Goal: Communication & Community: Share content

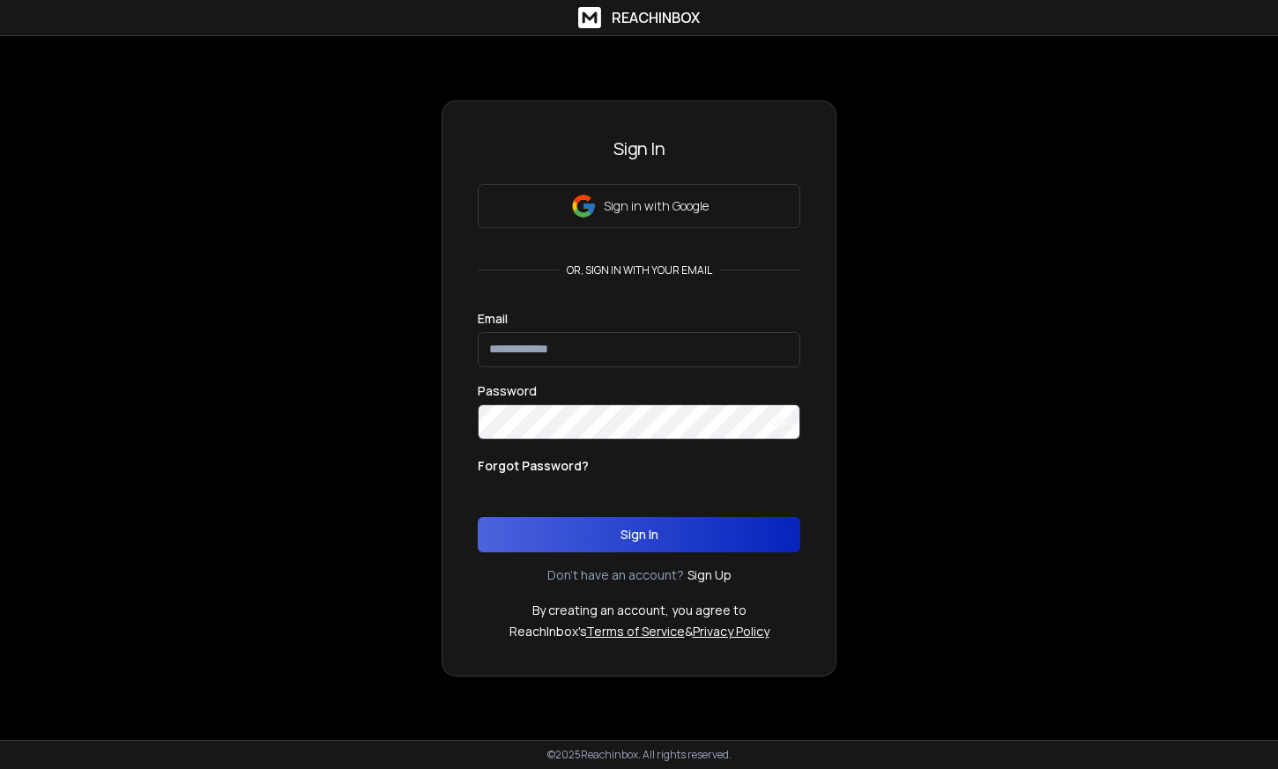
click at [785, 120] on button "Enable" at bounding box center [792, 114] width 91 height 44
click at [584, 342] on input "email" at bounding box center [639, 349] width 323 height 35
paste input "**********"
type input "**********"
drag, startPoint x: 736, startPoint y: 354, endPoint x: 899, endPoint y: 264, distance: 186.6
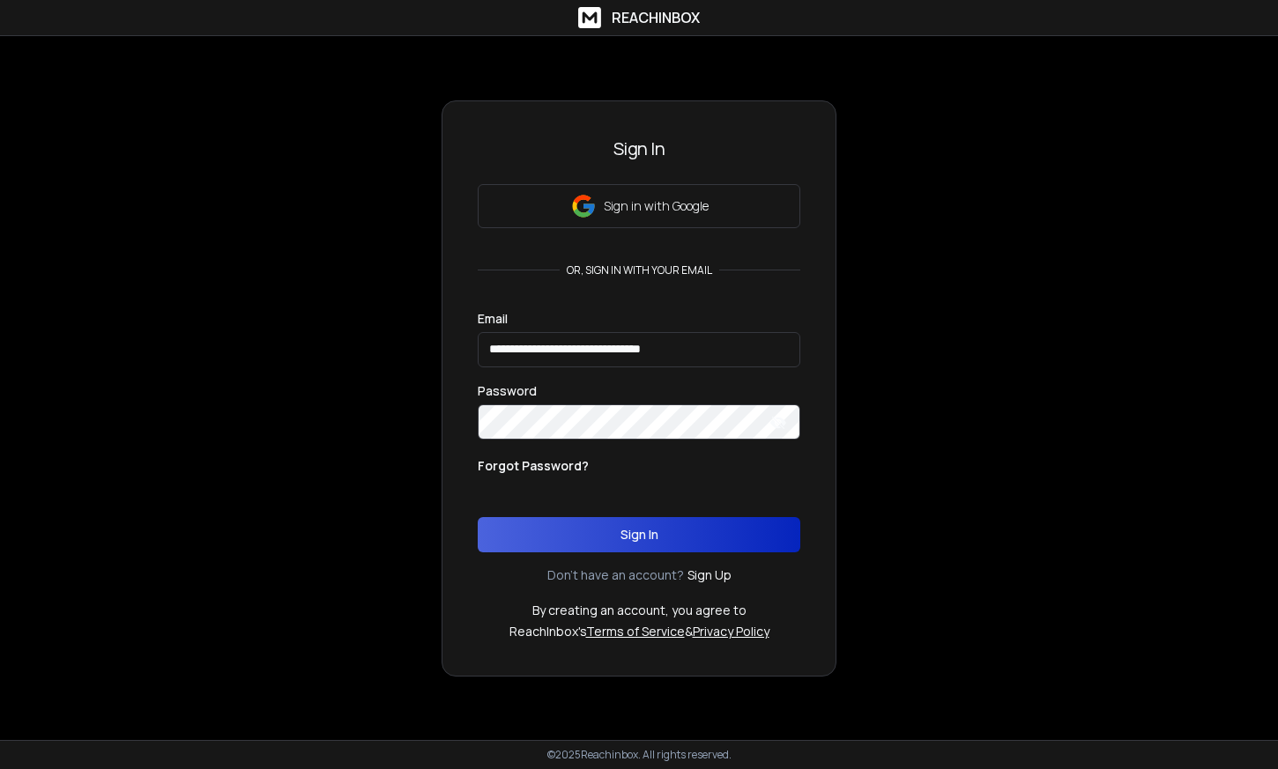
click at [899, 264] on div "**********" at bounding box center [639, 388] width 1278 height 634
click at [694, 534] on button "Sign In" at bounding box center [639, 534] width 323 height 35
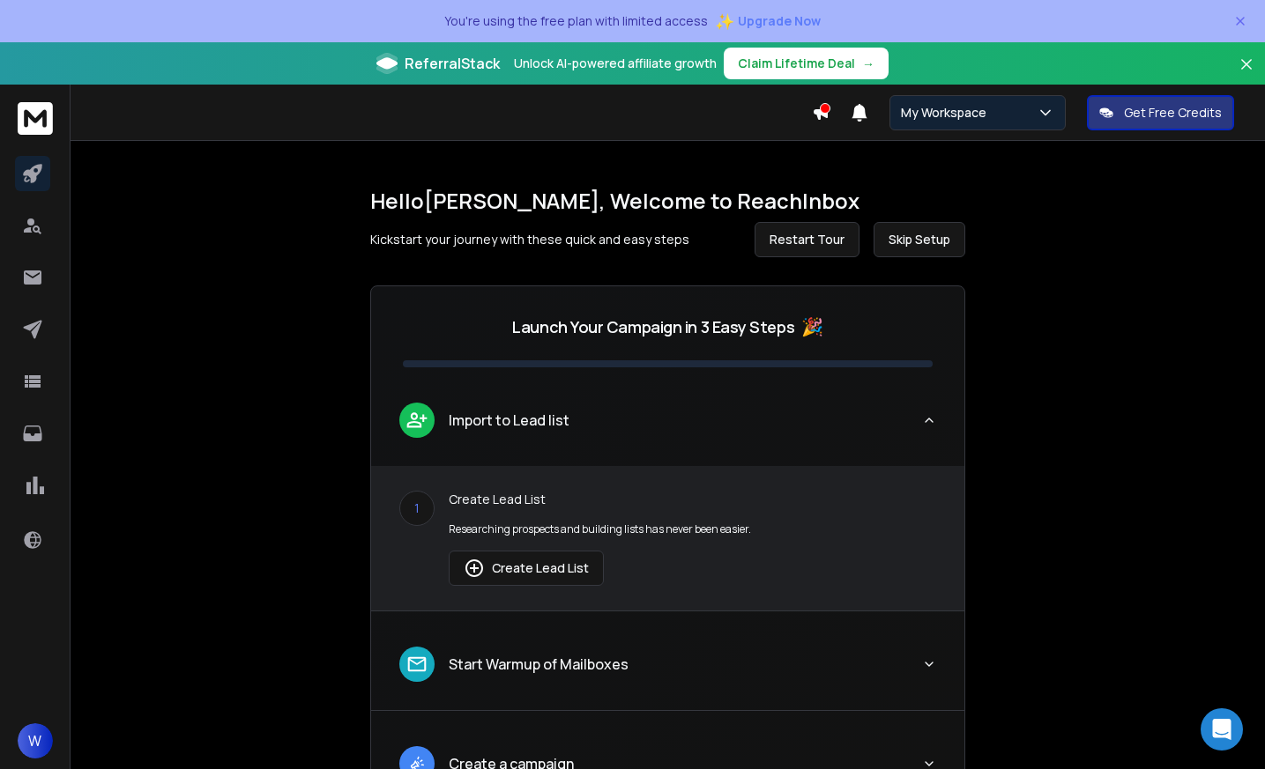
click at [1051, 111] on icon "button" at bounding box center [1045, 113] width 18 height 18
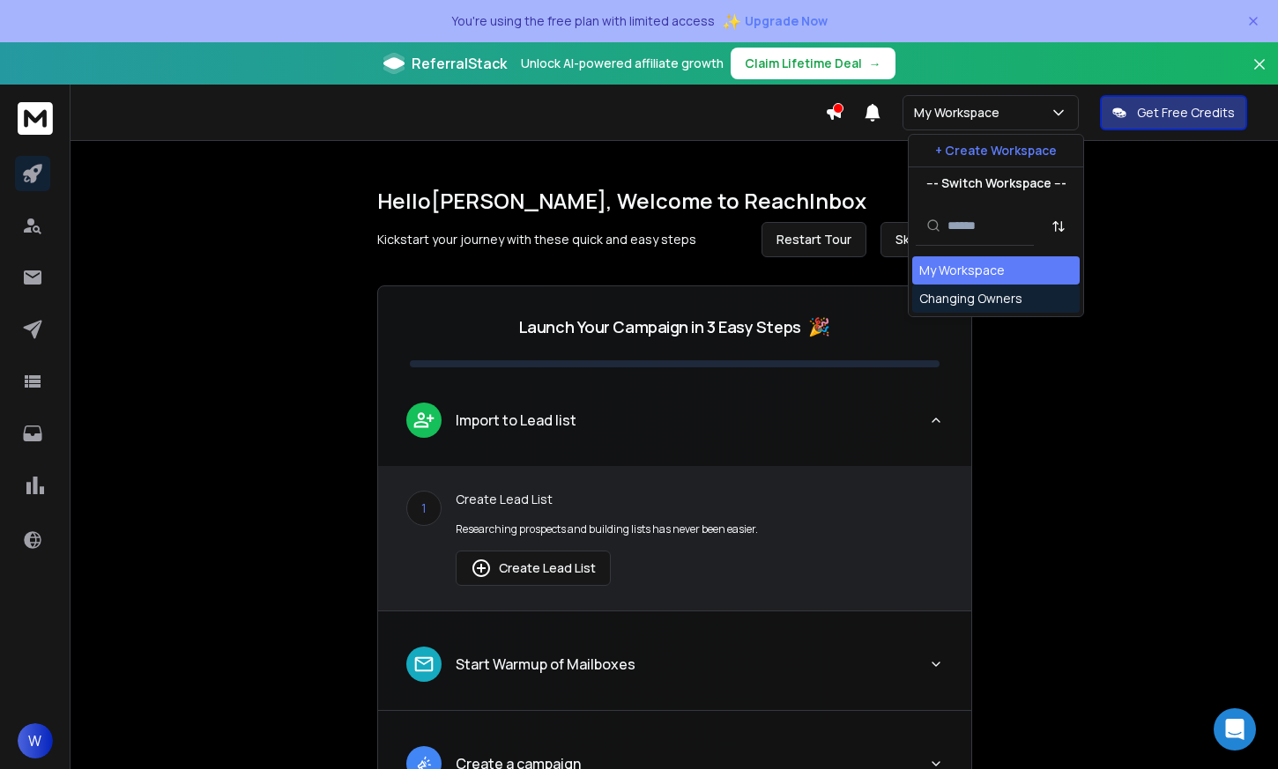
click at [1017, 293] on div "Changing Owners" at bounding box center [970, 299] width 103 height 18
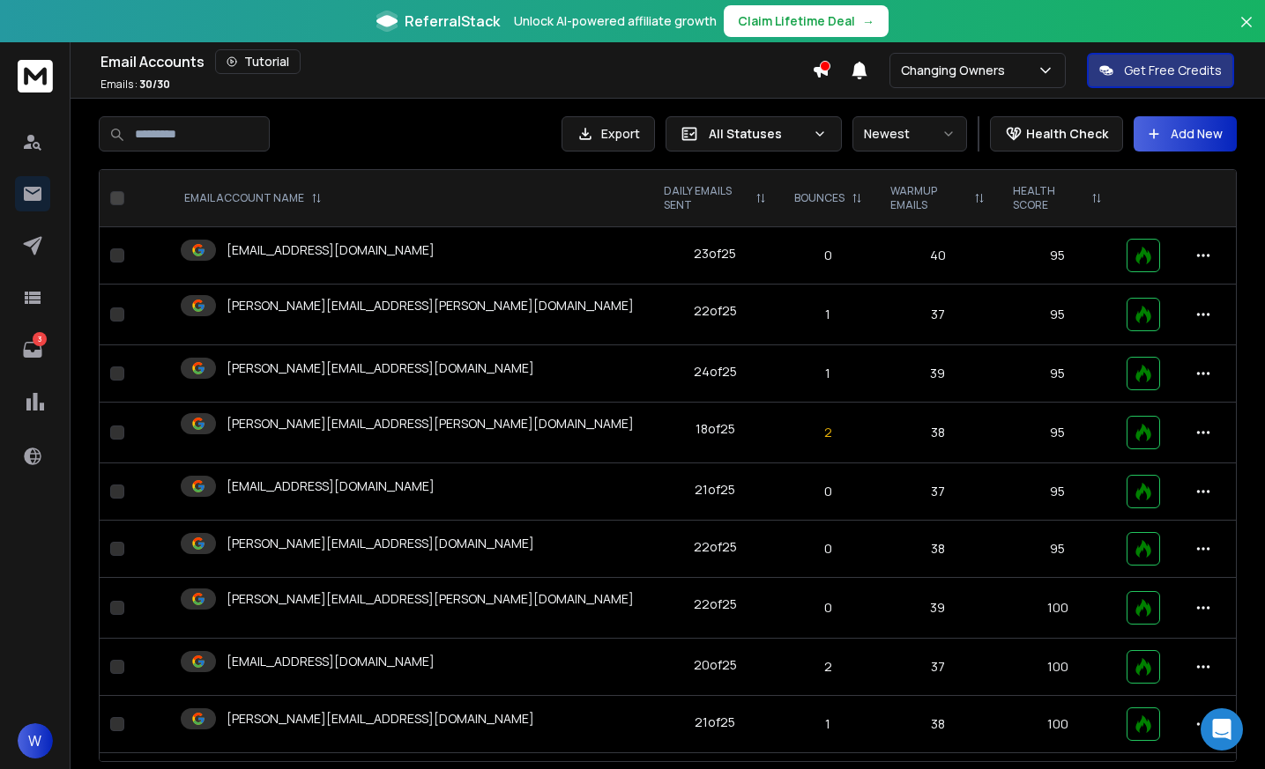
click at [1242, 19] on icon "Close banner" at bounding box center [1246, 22] width 11 height 11
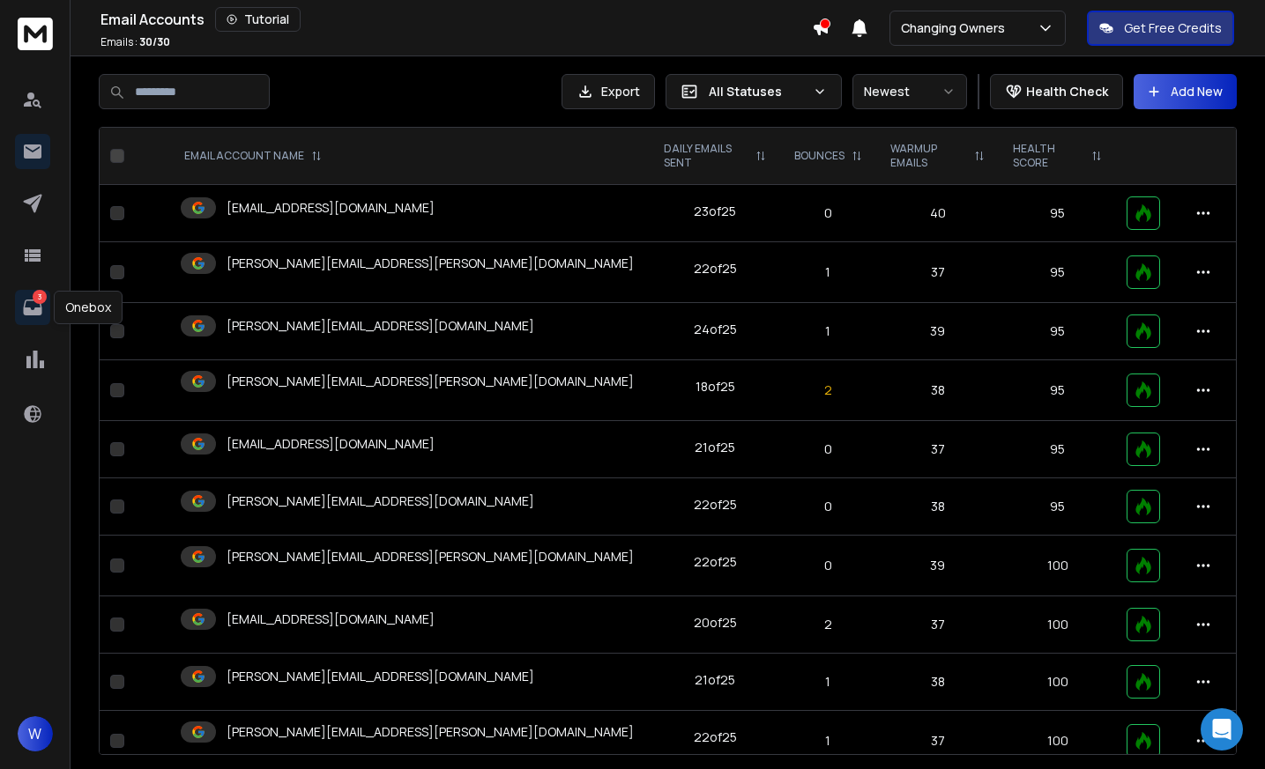
click at [35, 299] on p "3" at bounding box center [40, 297] width 14 height 14
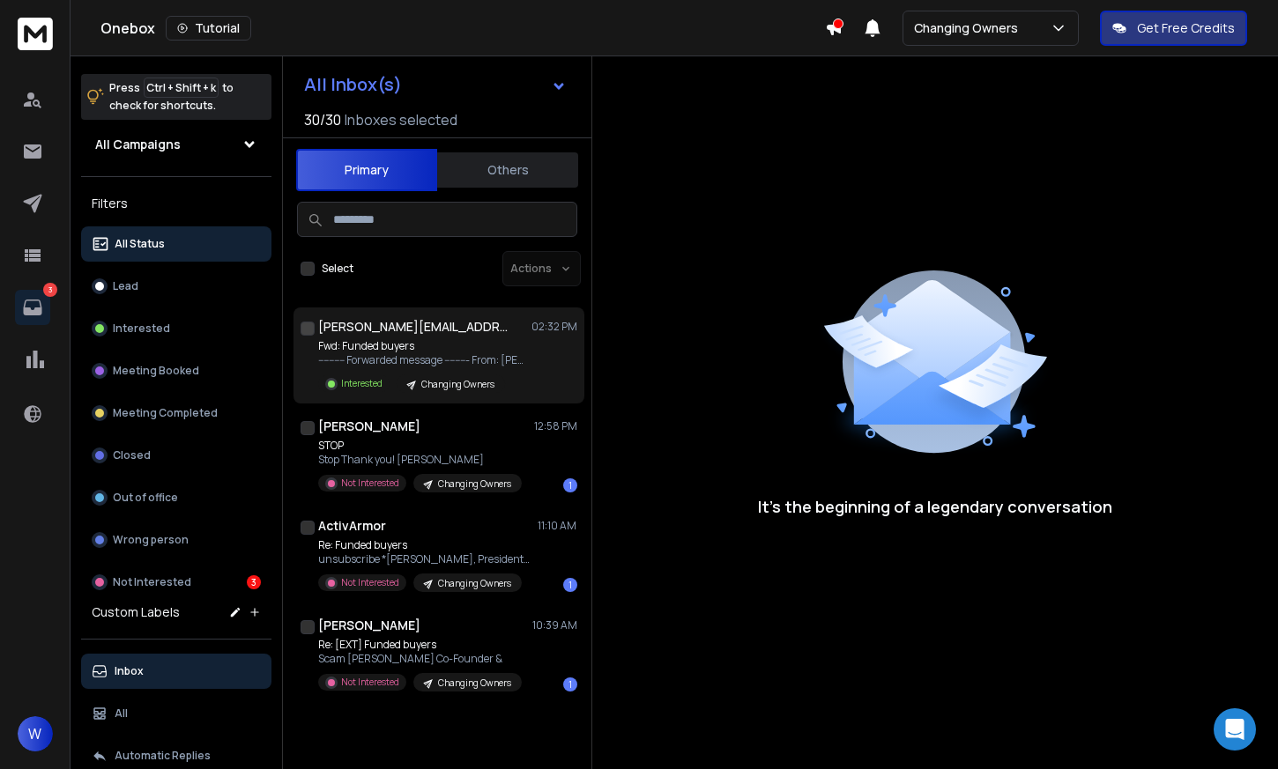
click at [442, 334] on h1 "wes@changingowners.com" at bounding box center [415, 327] width 194 height 18
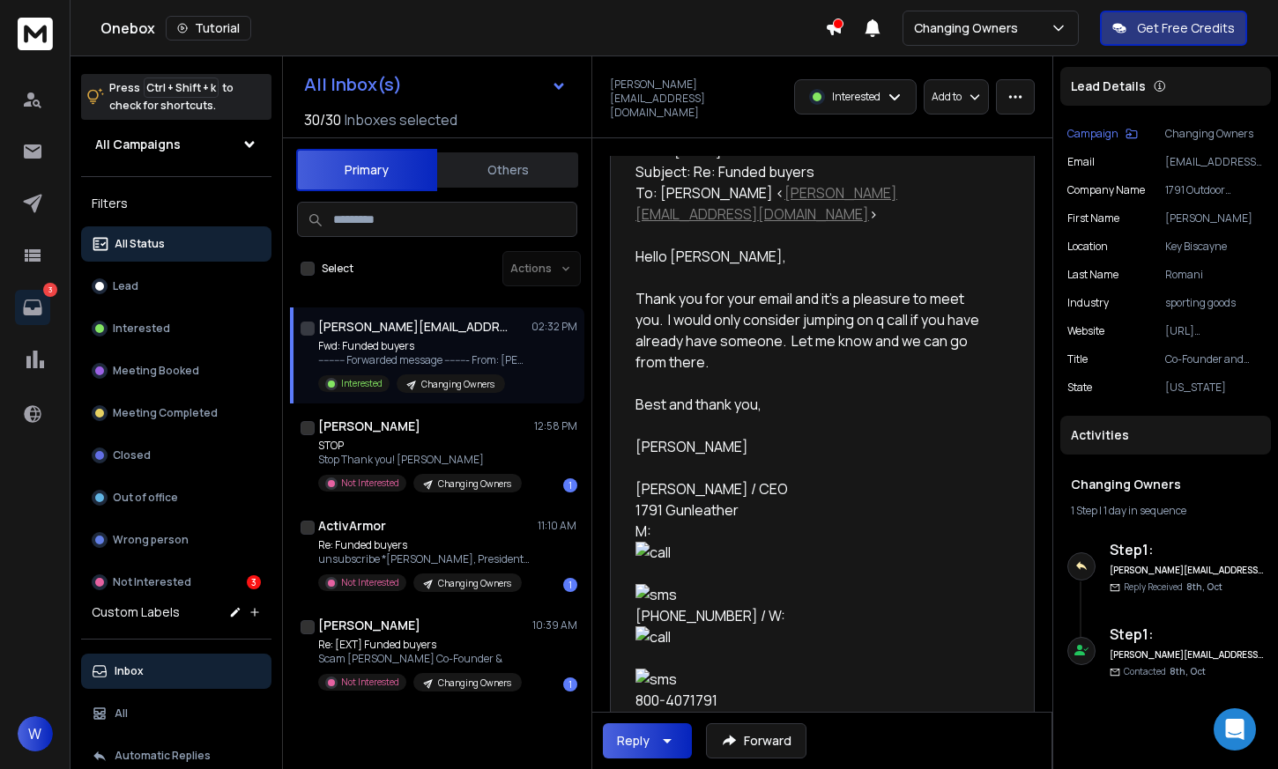
scroll to position [441, 0]
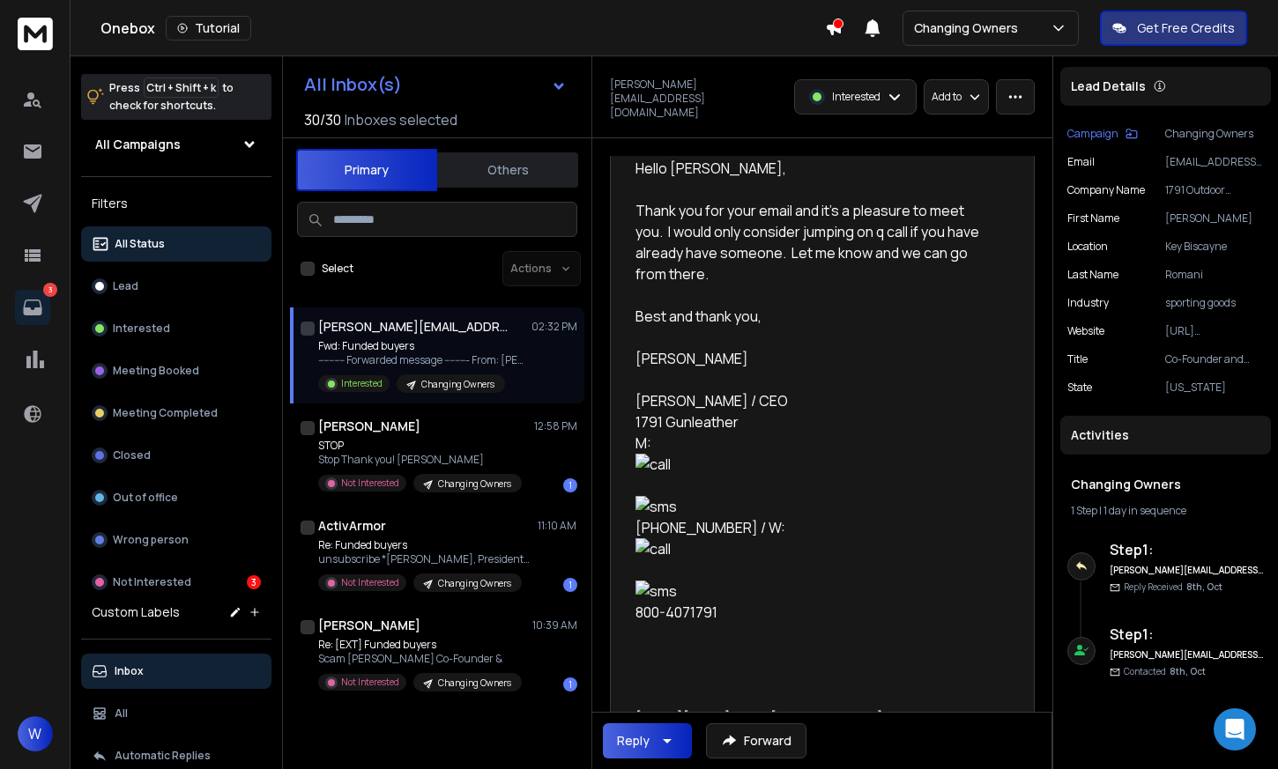
drag, startPoint x: 949, startPoint y: 628, endPoint x: 769, endPoint y: 622, distance: 180.8
copy div "1791 Outdoor Lifestyle Group"
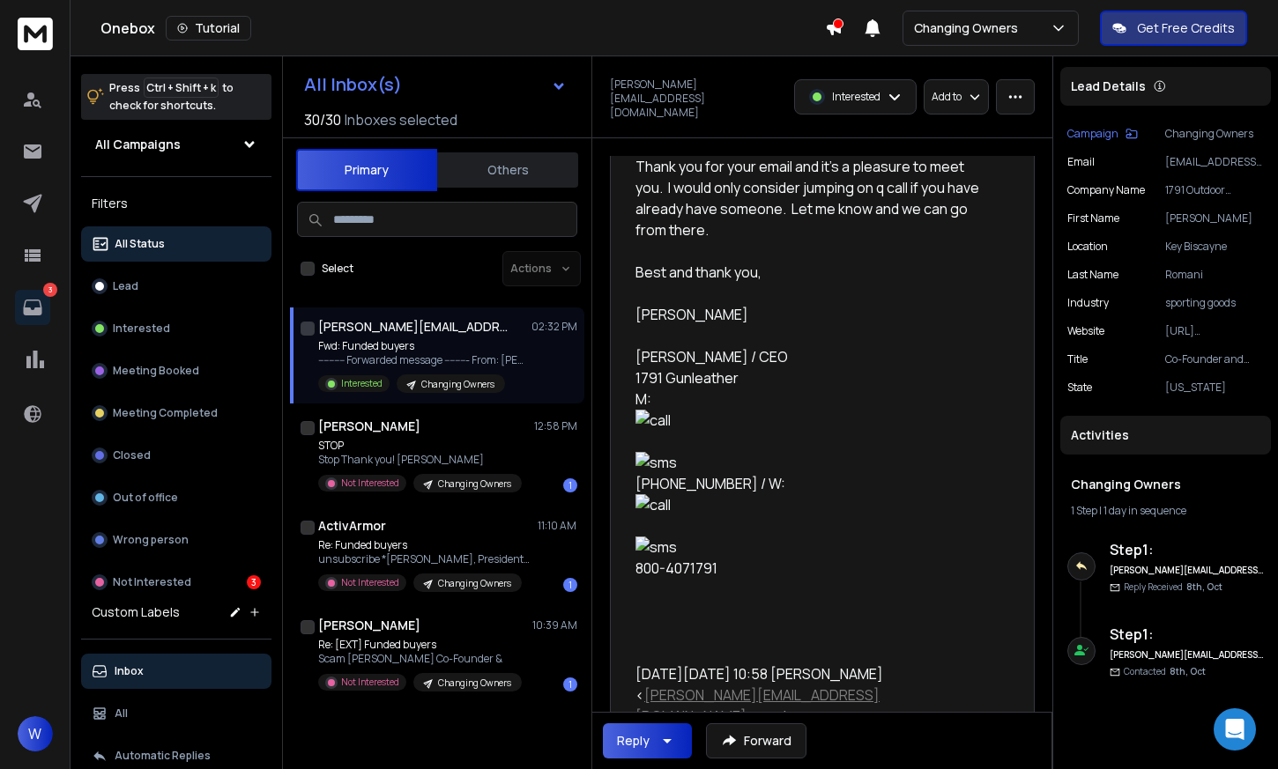
scroll to position [475, 0]
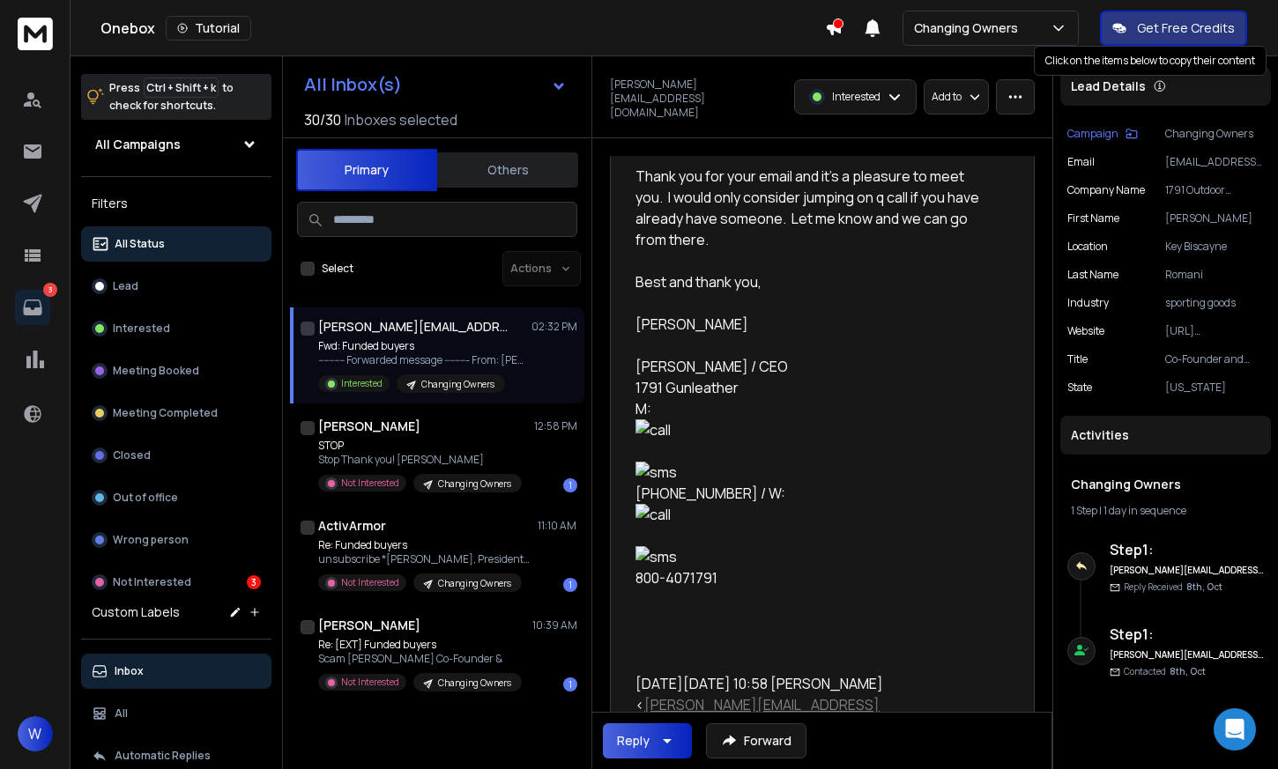
click at [1155, 82] on icon at bounding box center [1160, 86] width 11 height 11
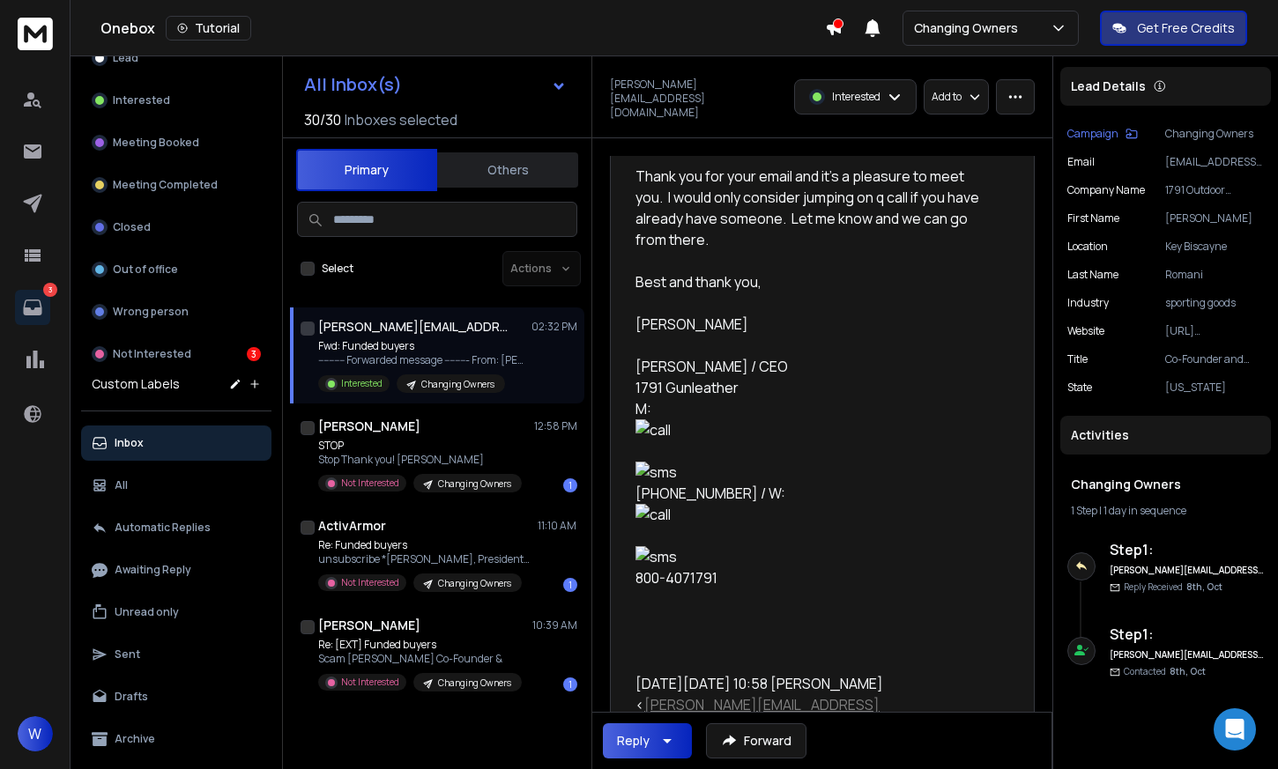
scroll to position [243, 0]
click at [193, 516] on div "Automatic Replies" at bounding box center [151, 526] width 119 height 21
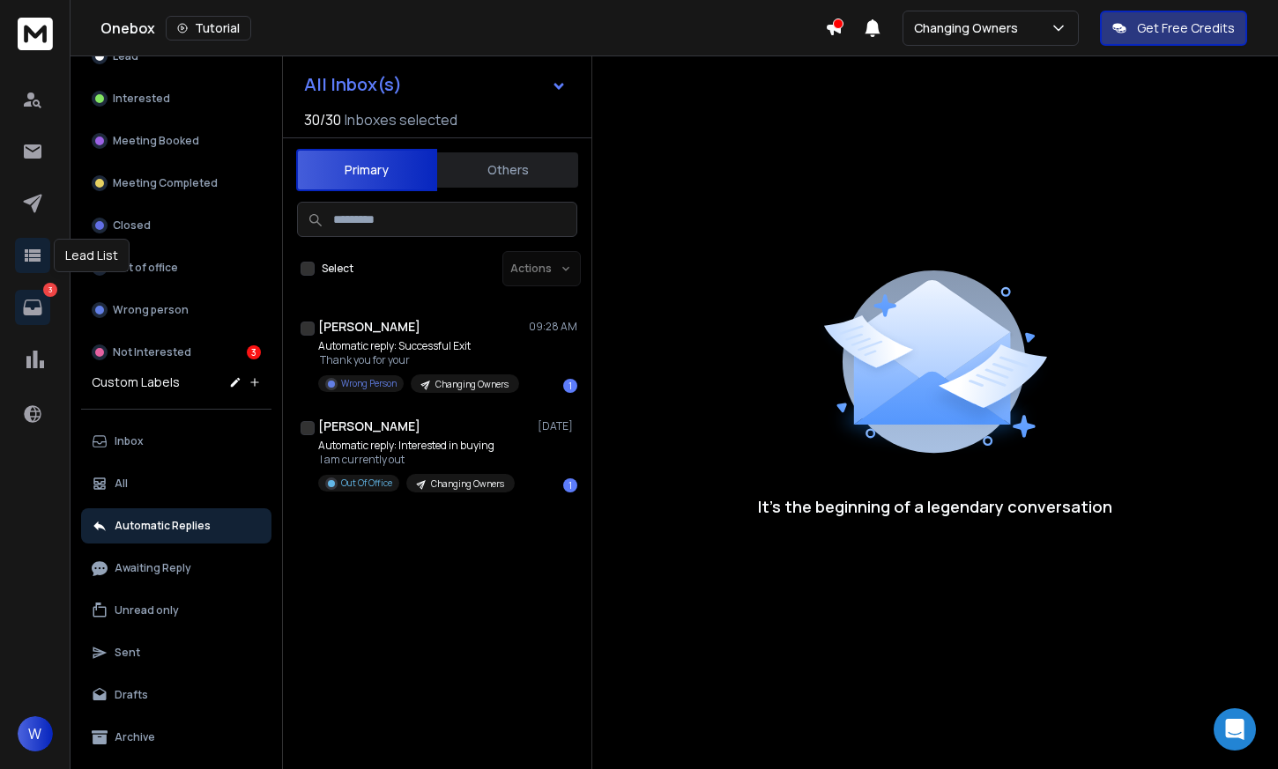
click at [39, 257] on icon at bounding box center [33, 255] width 16 height 12
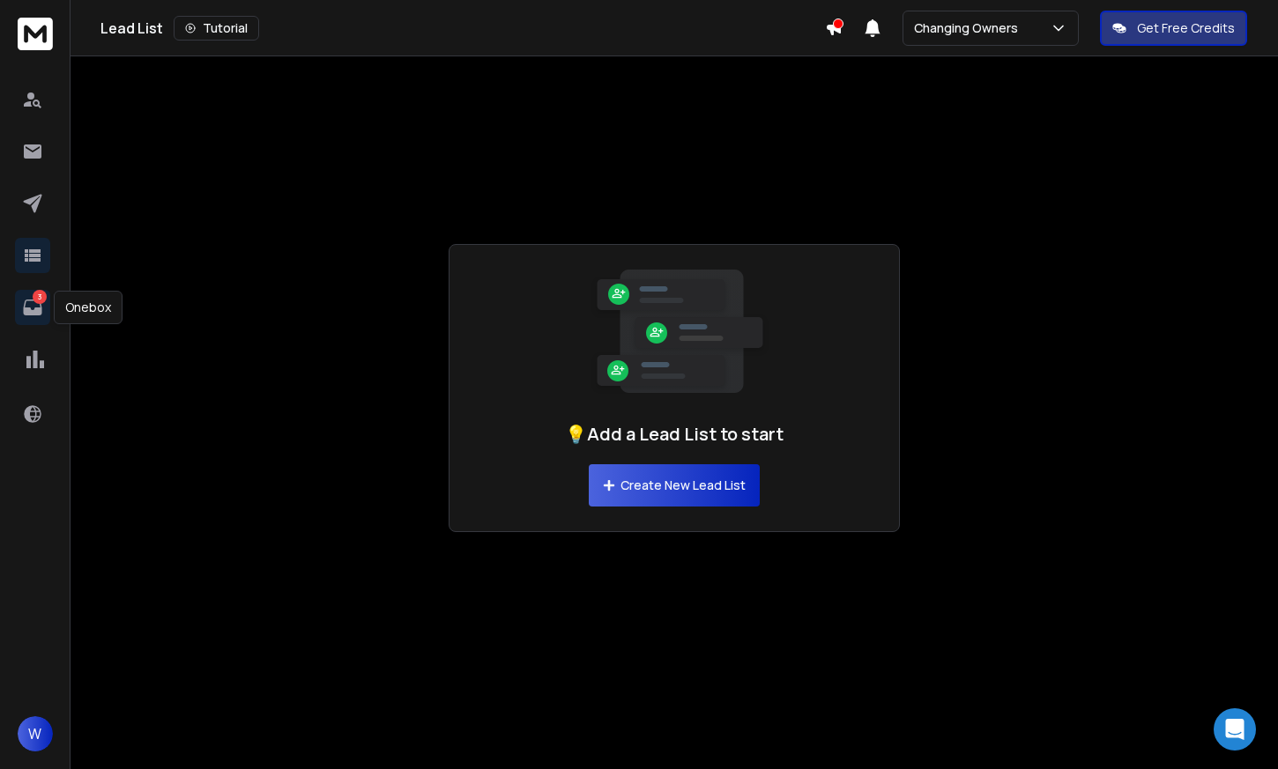
click at [41, 306] on icon at bounding box center [32, 308] width 19 height 16
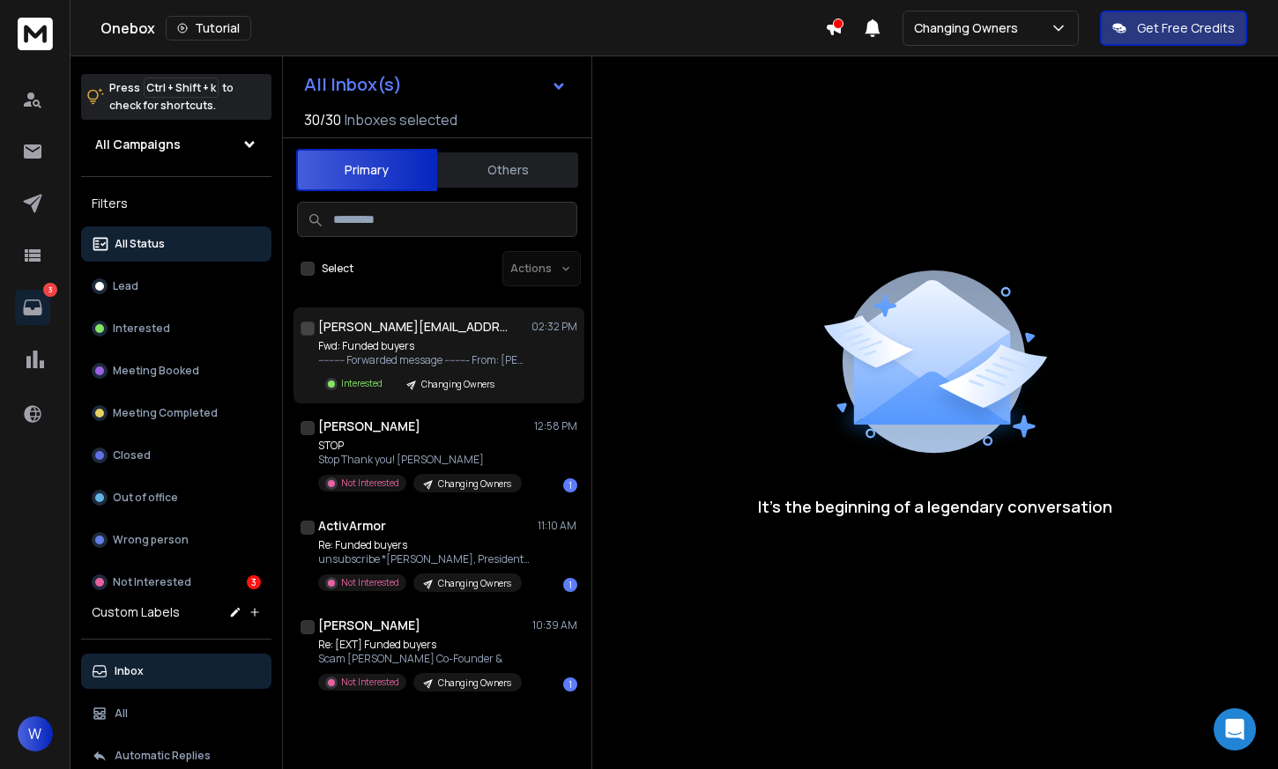
click at [463, 350] on p "Fwd: Funded buyers" at bounding box center [424, 346] width 212 height 14
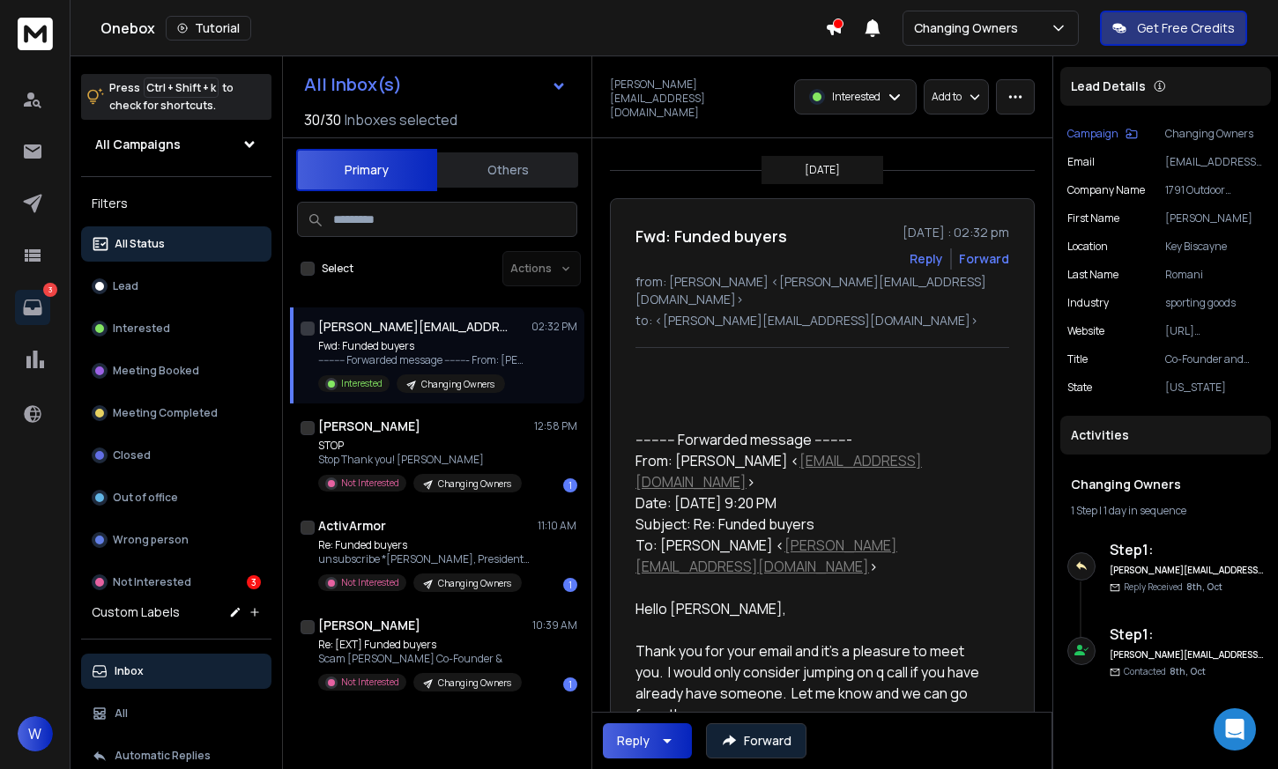
click at [782, 746] on button "Forward" at bounding box center [756, 741] width 100 height 35
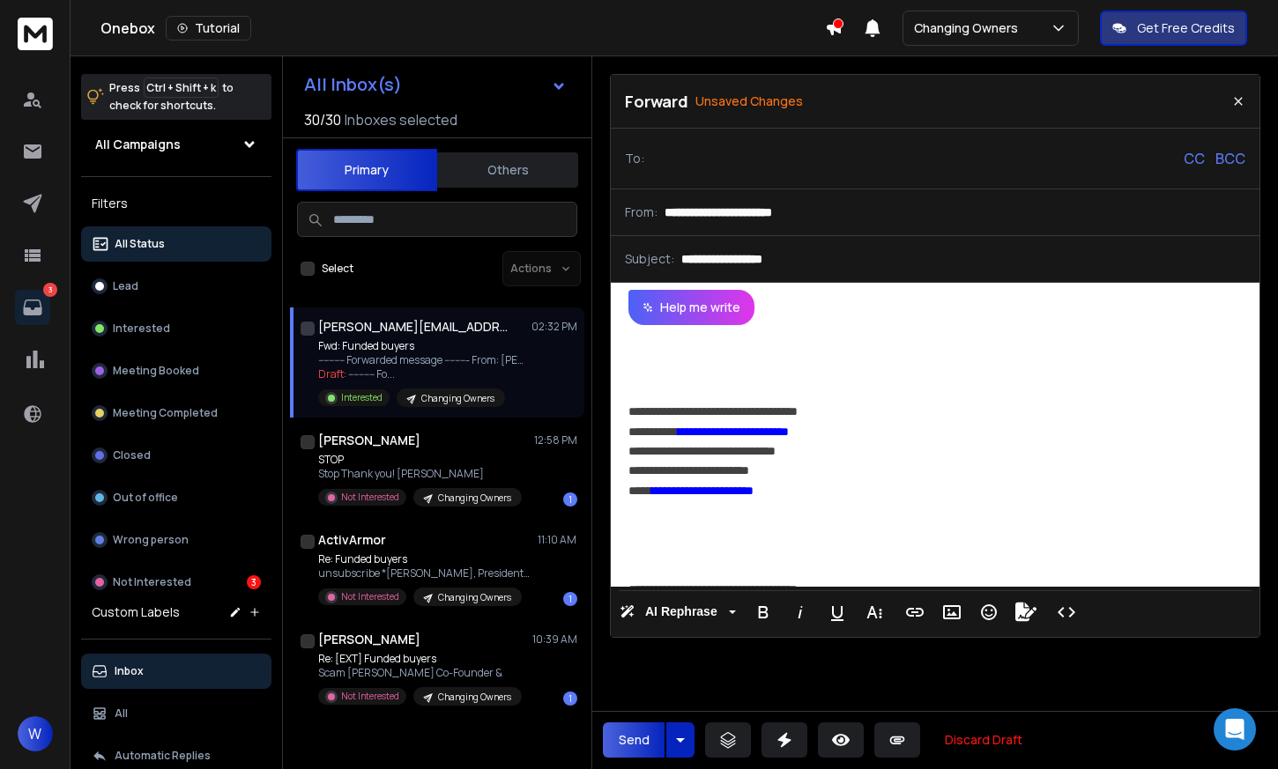
click at [687, 168] on input at bounding box center [712, 159] width 123 height 32
type input "**********"
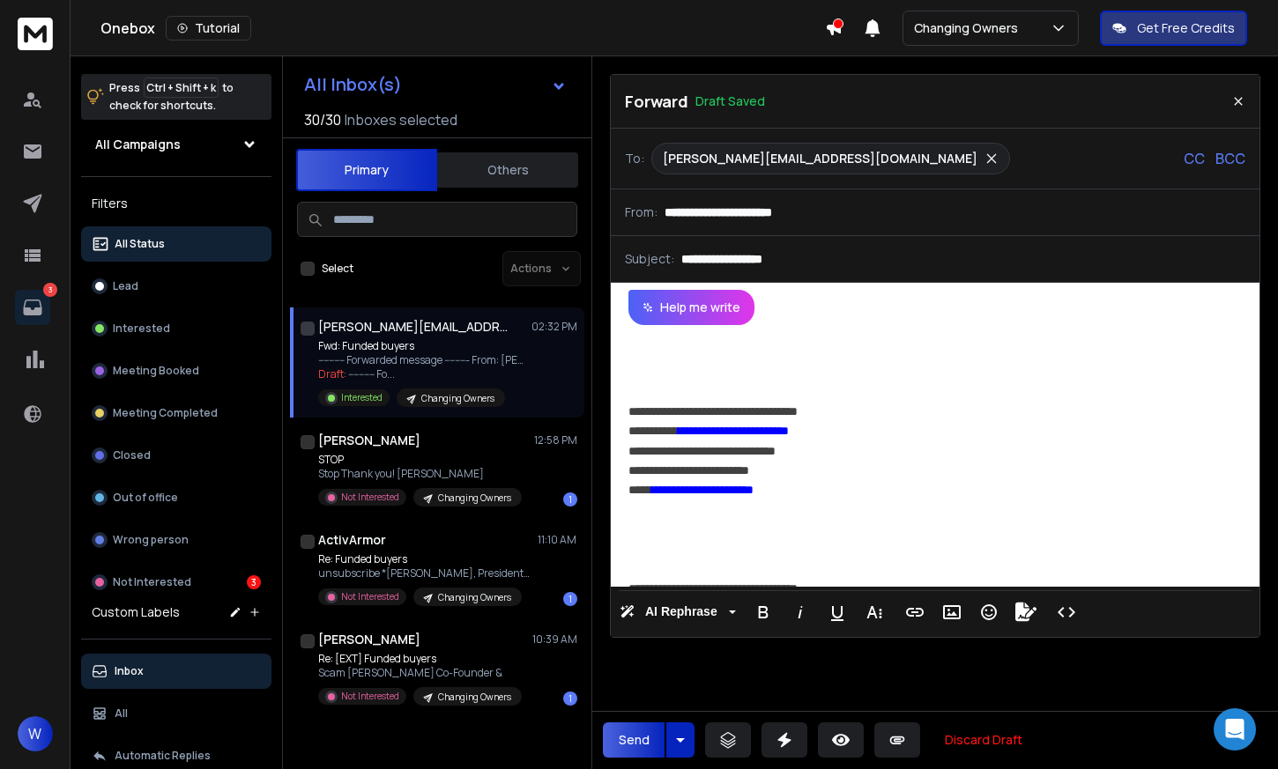
scroll to position [0, 0]
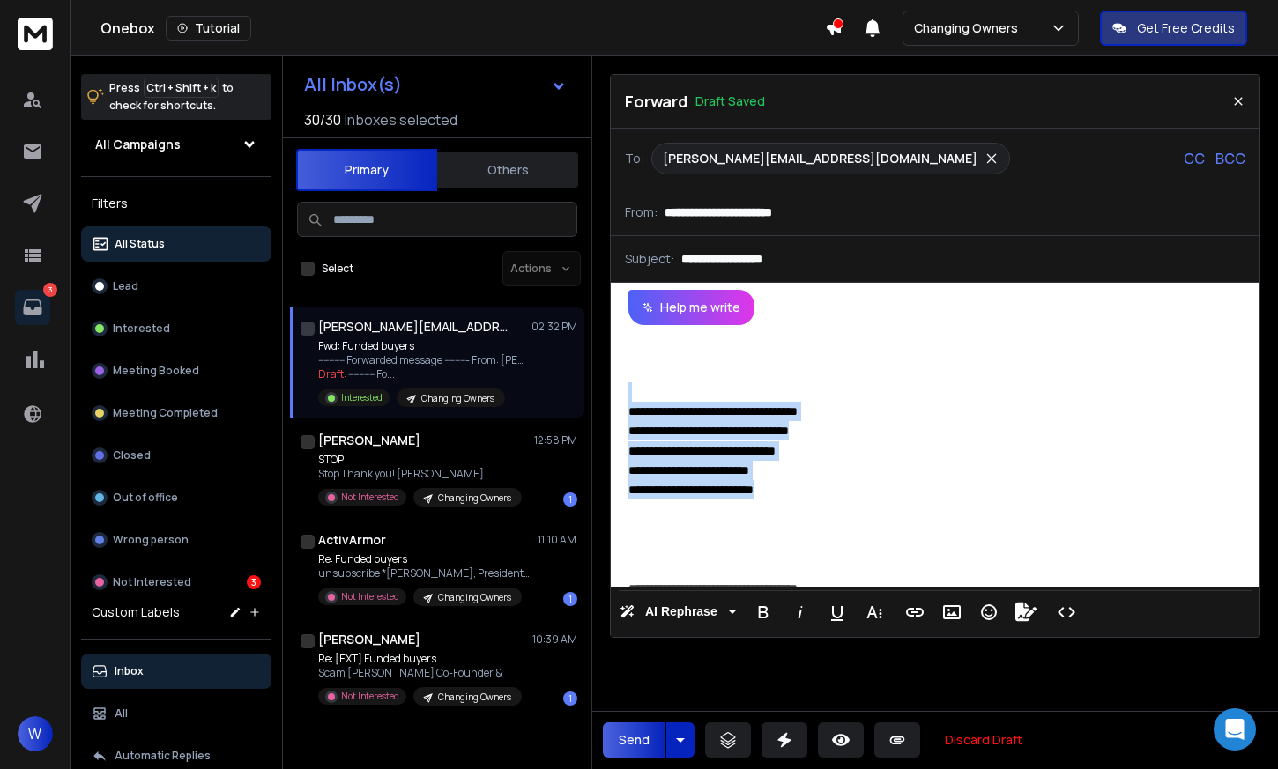
drag, startPoint x: 842, startPoint y: 494, endPoint x: 622, endPoint y: 385, distance: 245.2
click at [622, 385] on div "**********" at bounding box center [935, 456] width 649 height 262
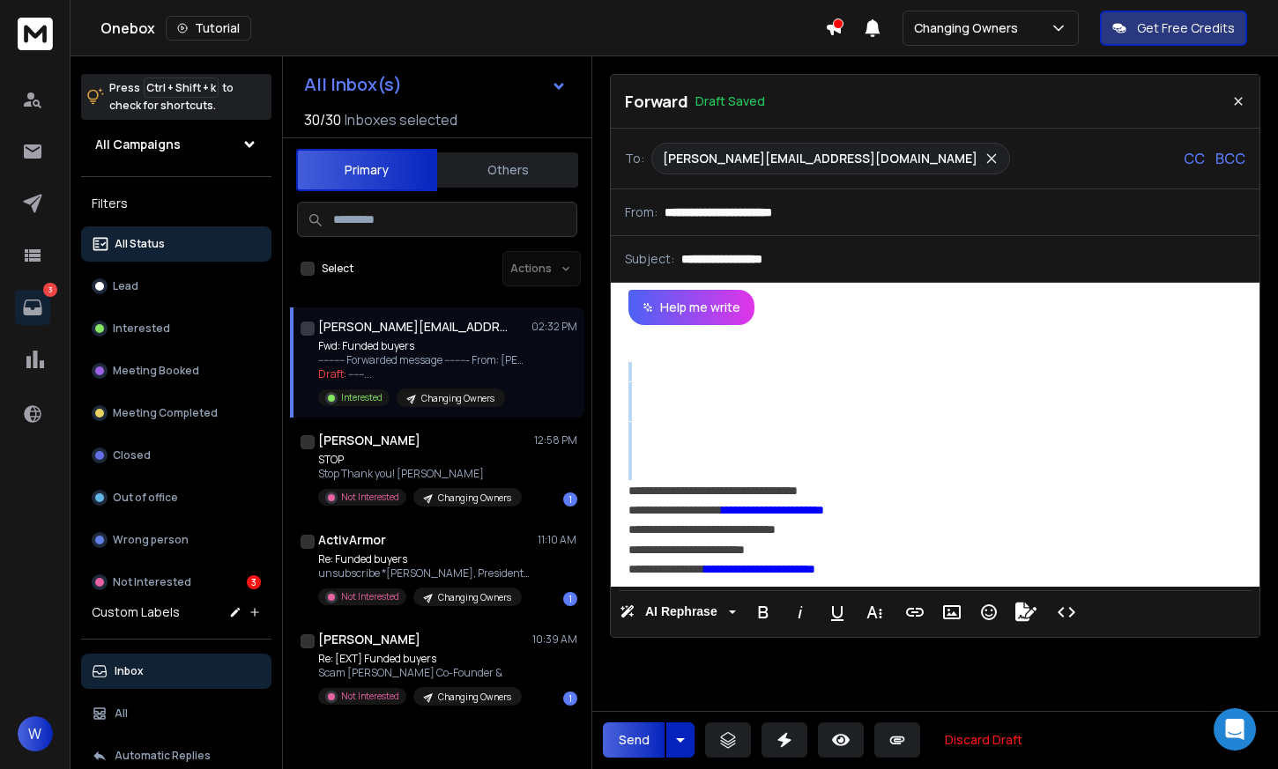
drag, startPoint x: 628, startPoint y: 377, endPoint x: 642, endPoint y: 479, distance: 103.2
click at [642, 479] on div "**********" at bounding box center [935, 456] width 649 height 262
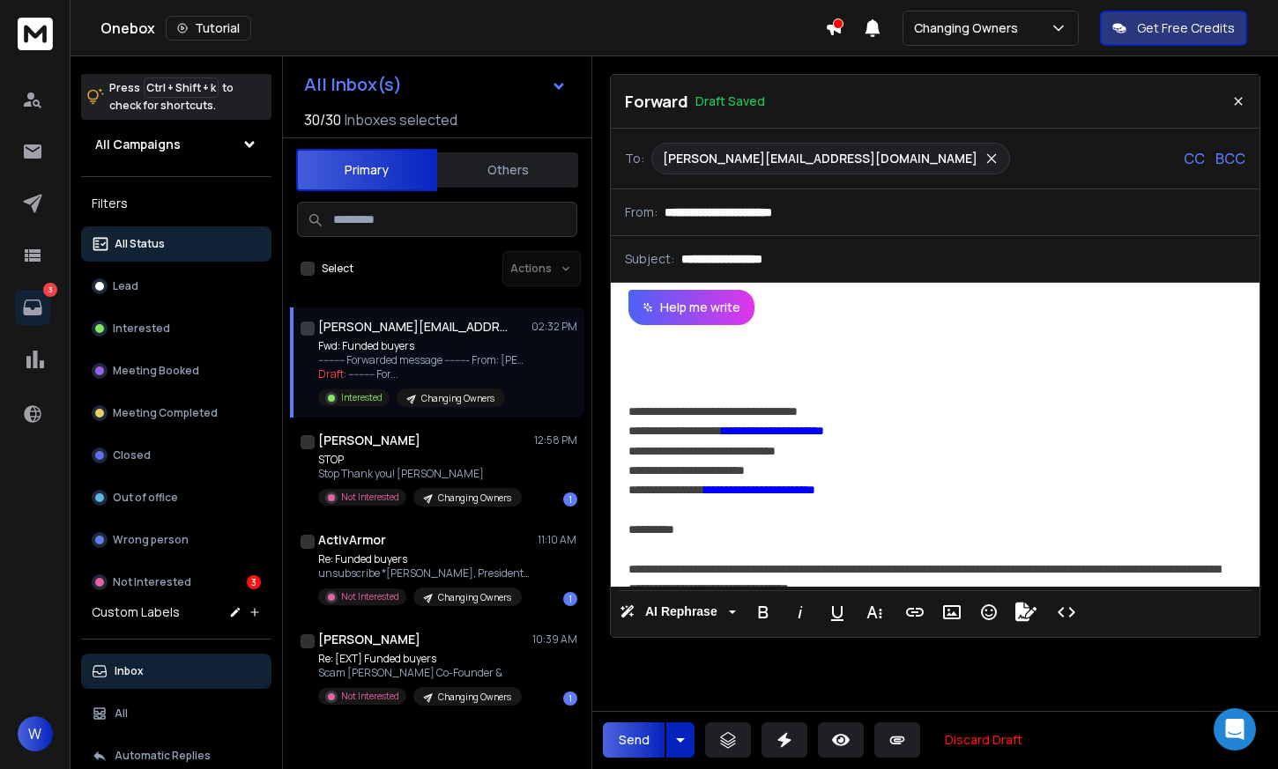
click at [642, 739] on button "Send" at bounding box center [634, 740] width 62 height 35
